Goal: Navigation & Orientation: Find specific page/section

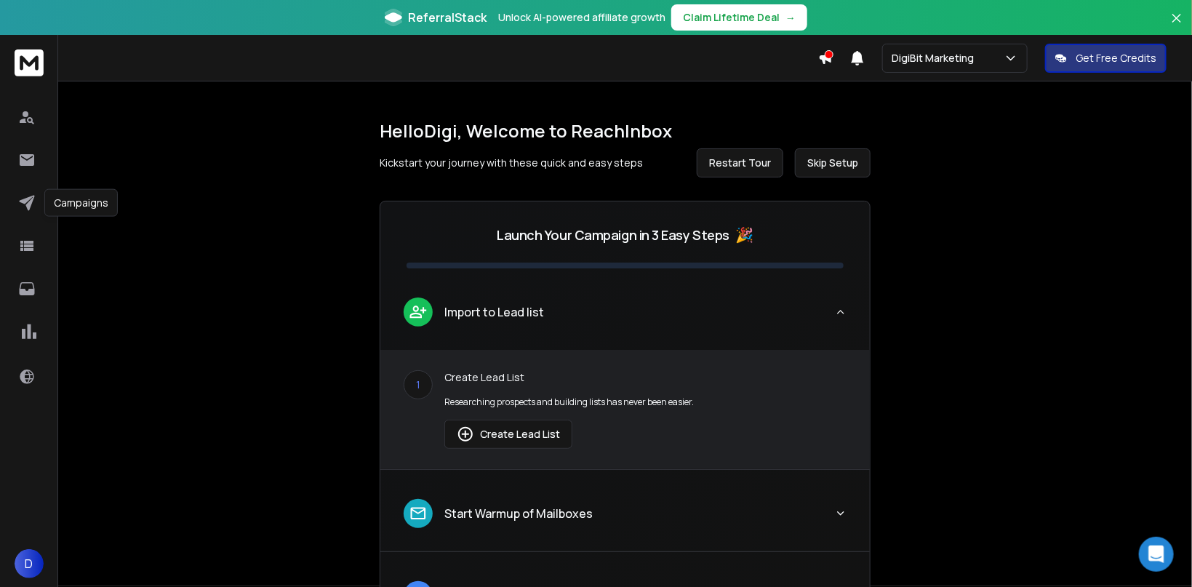
click at [21, 204] on icon at bounding box center [26, 202] width 17 height 17
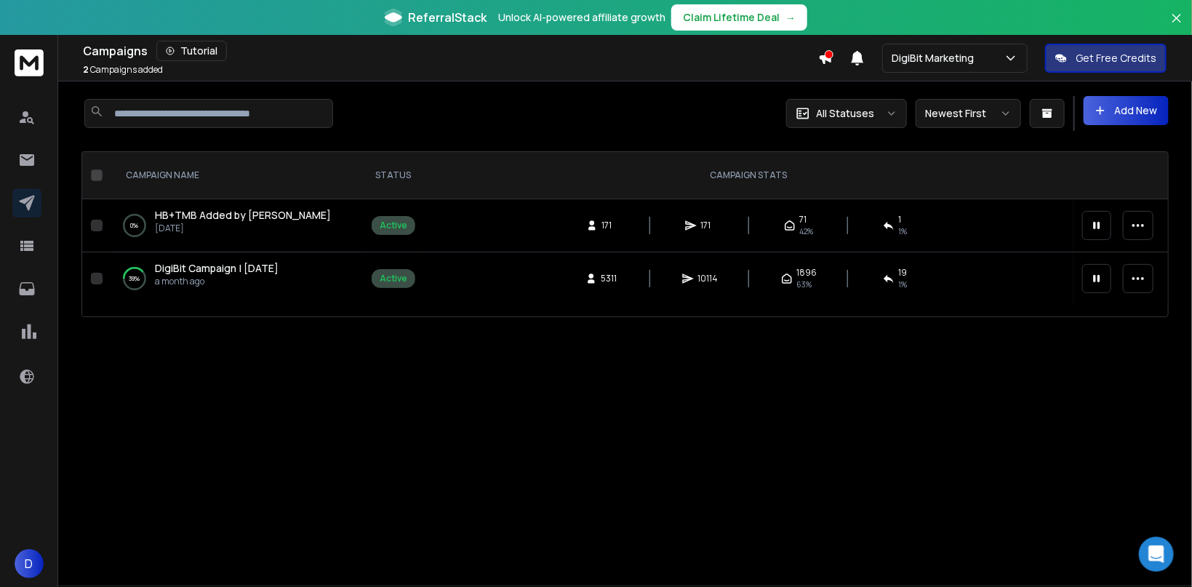
click at [269, 215] on span "HB+TMB Added by [PERSON_NAME]" at bounding box center [243, 215] width 176 height 14
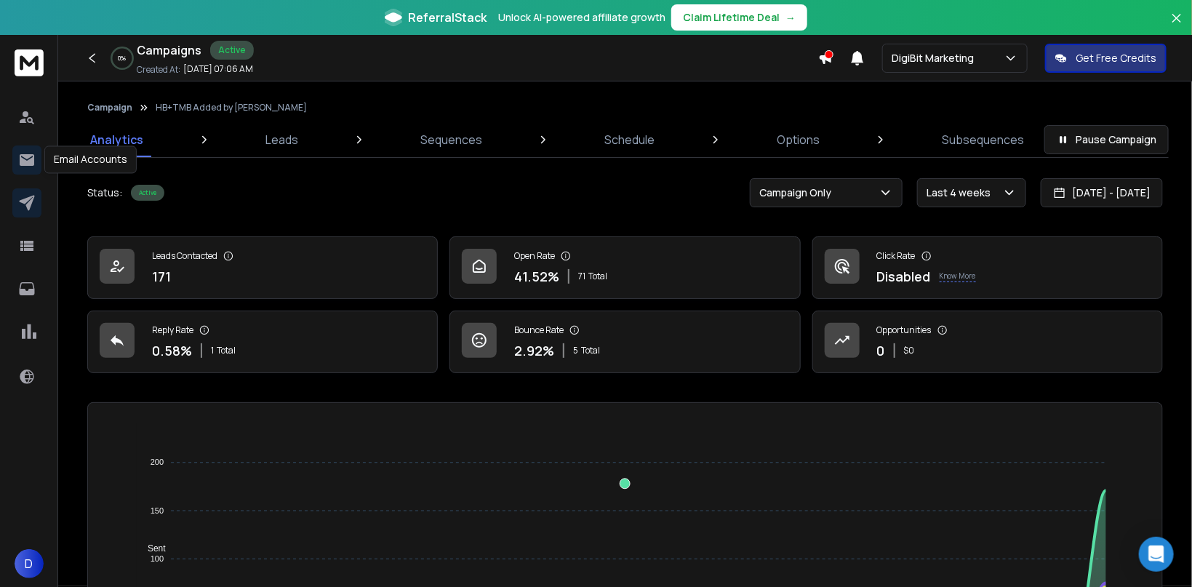
click at [17, 155] on link at bounding box center [26, 159] width 29 height 29
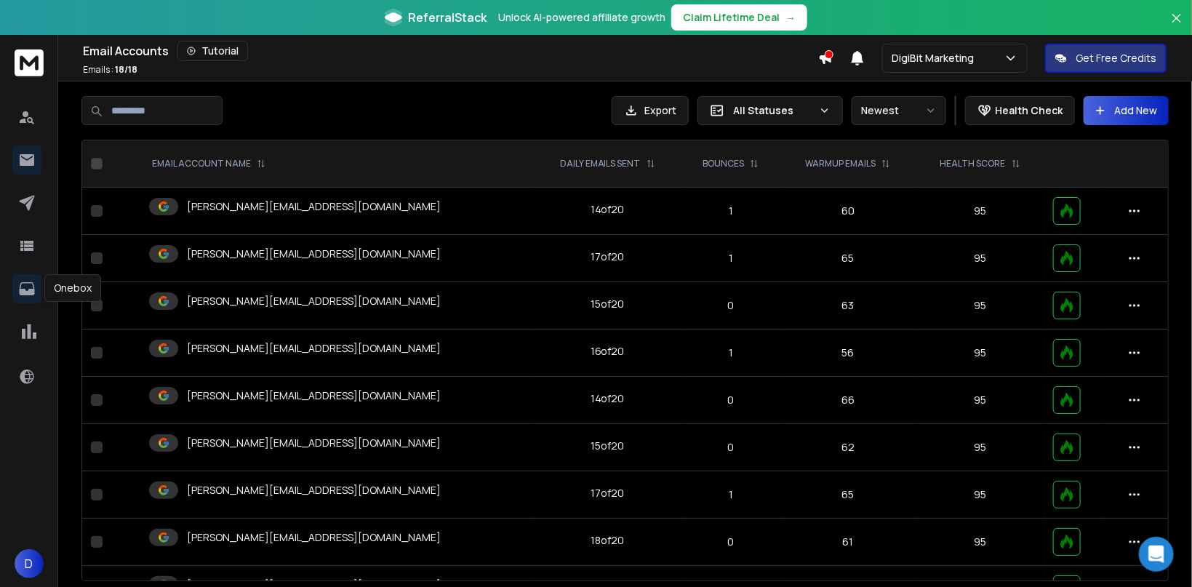
click at [21, 284] on icon at bounding box center [26, 288] width 15 height 13
